Goal: Navigation & Orientation: Find specific page/section

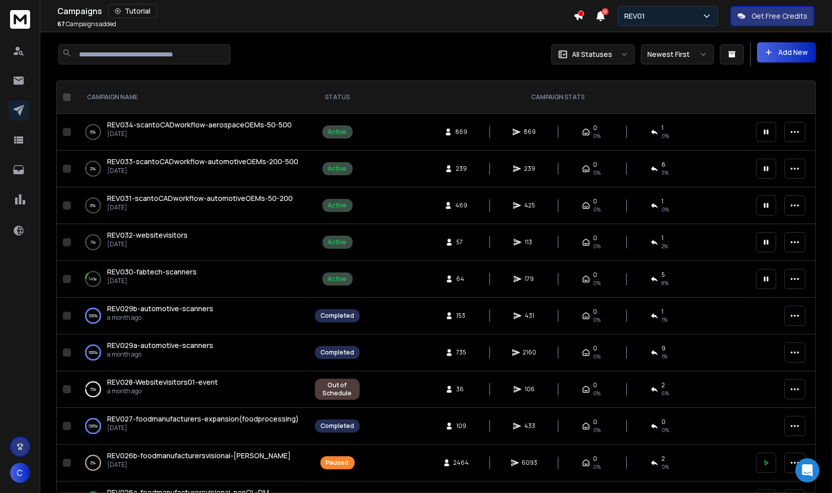
click at [678, 6] on button "REV01" at bounding box center [668, 16] width 101 height 20
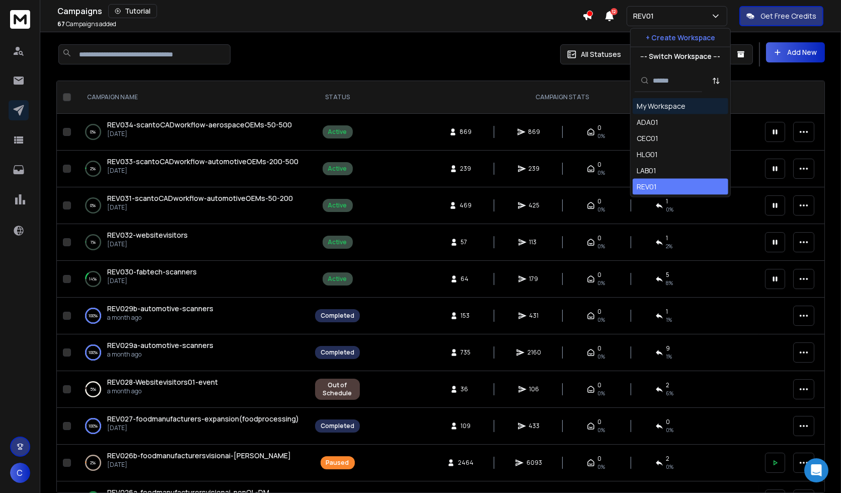
click at [656, 108] on div "My Workspace" at bounding box center [660, 106] width 49 height 10
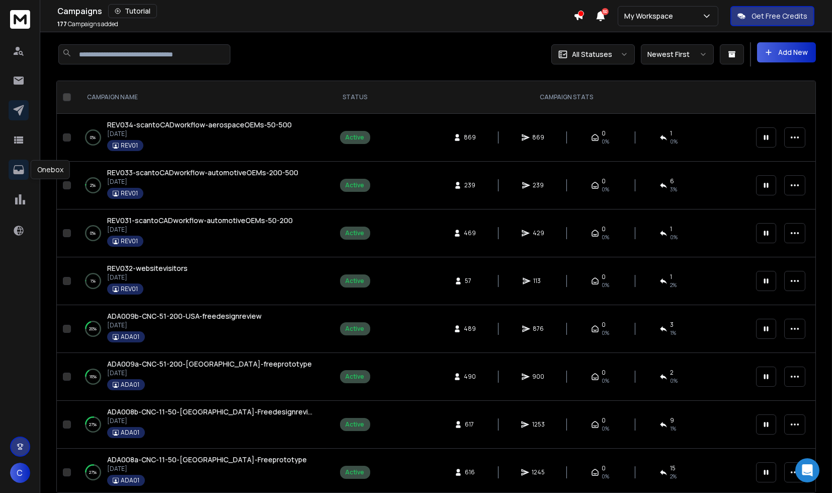
click at [19, 172] on icon at bounding box center [18, 169] width 11 height 9
